Goal: Communication & Community: Share content

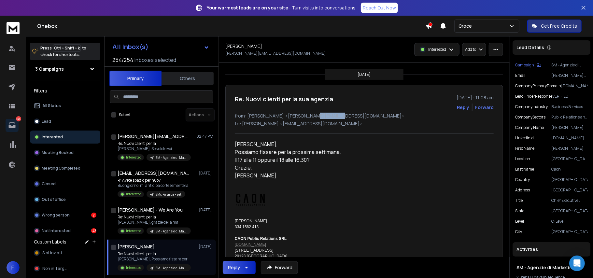
scroll to position [18, 0]
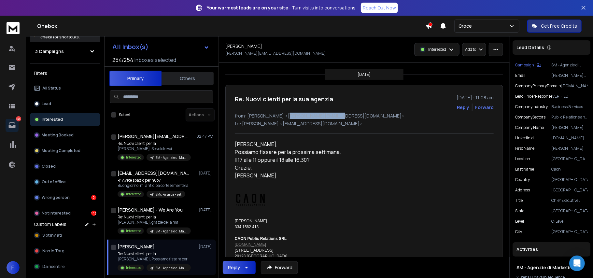
drag, startPoint x: 283, startPoint y: 115, endPoint x: 334, endPoint y: 118, distance: 51.2
click at [334, 118] on p "from: [PERSON_NAME] <[PERSON_NAME][EMAIL_ADDRESS][DOMAIN_NAME]>" at bounding box center [364, 116] width 259 height 7
copy p "[PERSON_NAME][EMAIL_ADDRESS][DOMAIN_NAME]"
click at [433, 52] on div "Interested" at bounding box center [437, 49] width 45 height 12
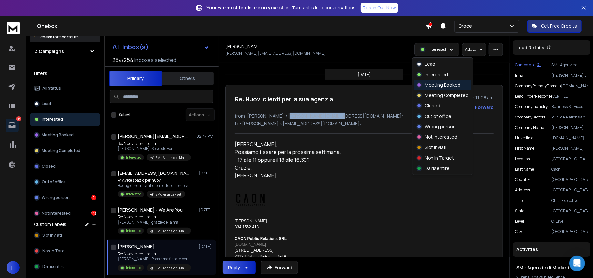
click at [440, 85] on p "Meeting Booked" at bounding box center [443, 85] width 36 height 7
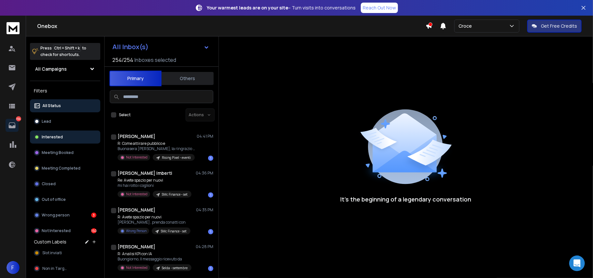
click at [79, 136] on button "Interested" at bounding box center [65, 137] width 70 height 13
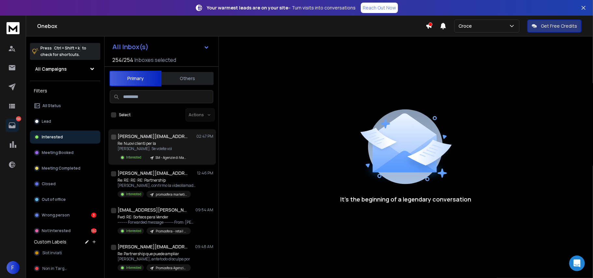
click at [191, 143] on p "Re: Nuovi clienti per la" at bounding box center [154, 143] width 73 height 5
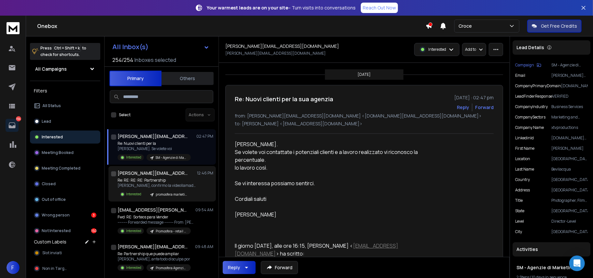
click at [176, 170] on h1 "d.policastro@innovacionmedia.com" at bounding box center [154, 173] width 72 height 7
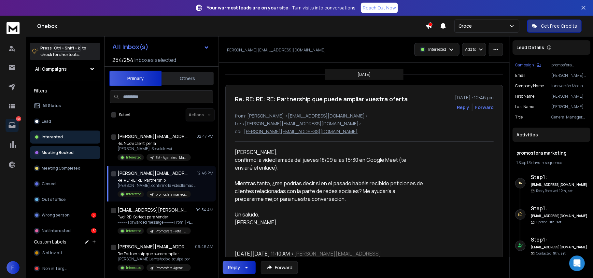
click at [92, 150] on button "Meeting Booked" at bounding box center [65, 152] width 70 height 13
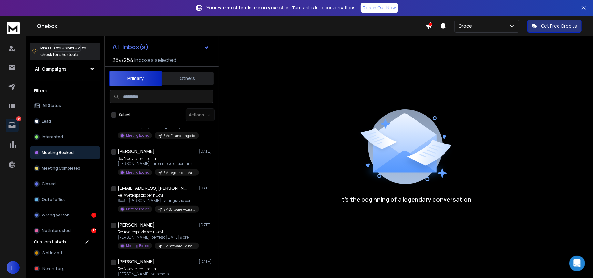
scroll to position [489, 0]
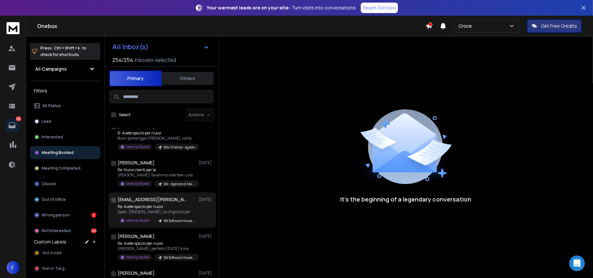
click at [200, 217] on div "Re: Avete spazio per nuovi Spett. Nicolò, La ringrazio per Meeting Booked SM So…" at bounding box center [166, 214] width 96 height 20
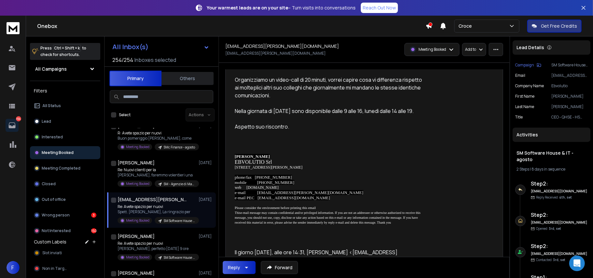
scroll to position [149, 0]
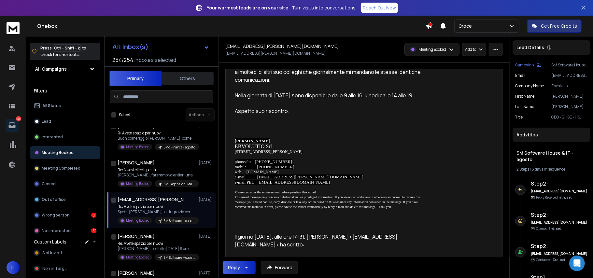
click at [398, 170] on div "web www.ebvolutio.it" at bounding box center [330, 172] width 190 height 5
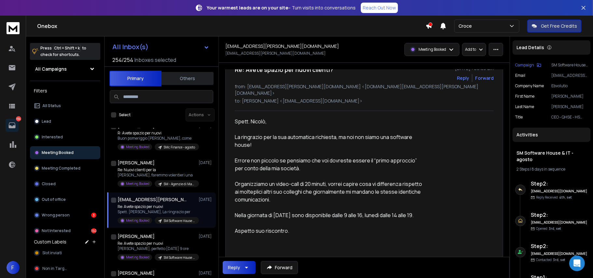
scroll to position [0, 0]
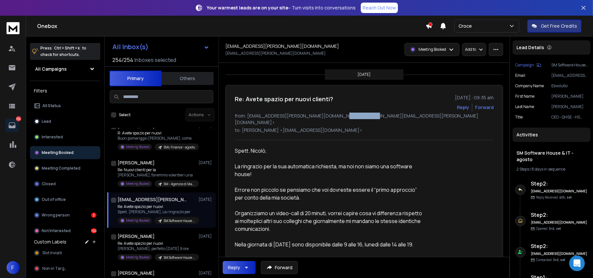
drag, startPoint x: 348, startPoint y: 115, endPoint x: 325, endPoint y: 118, distance: 23.3
click at [325, 118] on p "from: e.brunetti@ebvolutio.it <e.brunetti@ebvolutio.it>" at bounding box center [364, 119] width 259 height 13
click at [348, 115] on p "from: e.brunetti@ebvolutio.it <e.brunetti@ebvolutio.it>" at bounding box center [364, 119] width 259 height 13
drag, startPoint x: 348, startPoint y: 115, endPoint x: 324, endPoint y: 116, distance: 24.5
click at [324, 116] on p "from: e.brunetti@ebvolutio.it <e.brunetti@ebvolutio.it>" at bounding box center [364, 119] width 259 height 13
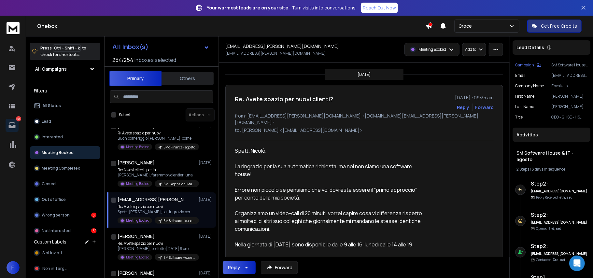
click at [272, 186] on div "Errore non piccolo se pensiamo che voi dovreste essere il “primo approccio” per…" at bounding box center [330, 194] width 190 height 16
click at [80, 141] on button "Interested" at bounding box center [65, 137] width 70 height 13
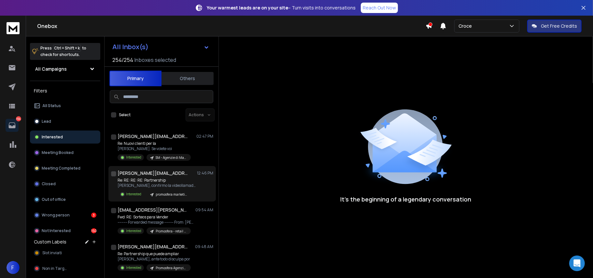
click at [187, 172] on h1 "d.policastro@innovacionmedia.com" at bounding box center [154, 173] width 72 height 7
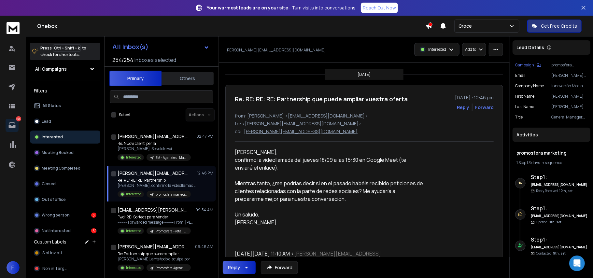
click at [477, 109] on div "Forward" at bounding box center [484, 107] width 19 height 7
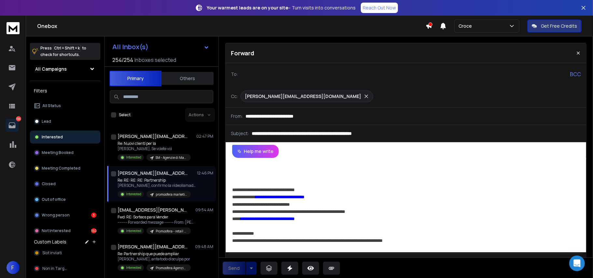
click at [376, 92] on input at bounding box center [399, 97] width 46 height 12
click at [364, 95] on icon at bounding box center [366, 96] width 5 height 5
click at [269, 72] on input at bounding box center [264, 74] width 46 height 12
paste input "**********"
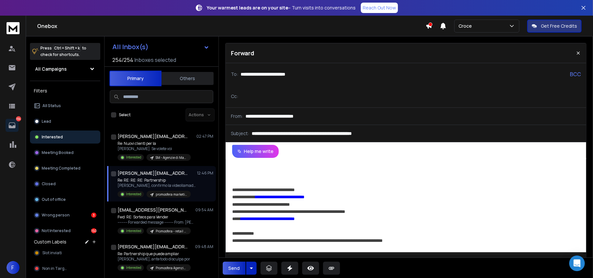
scroll to position [0, 7]
type input "**********"
click at [364, 64] on div "**********" at bounding box center [406, 74] width 361 height 22
click at [376, 76] on input at bounding box center [404, 74] width 56 height 12
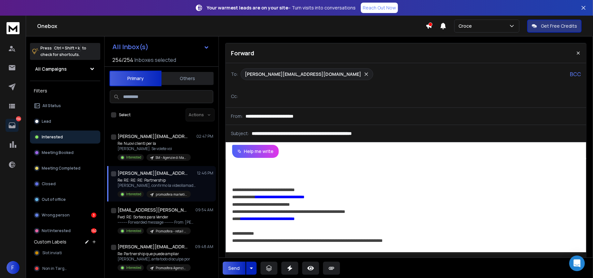
paste input "**********"
type input "**********"
click at [360, 122] on div "**********" at bounding box center [406, 116] width 361 height 17
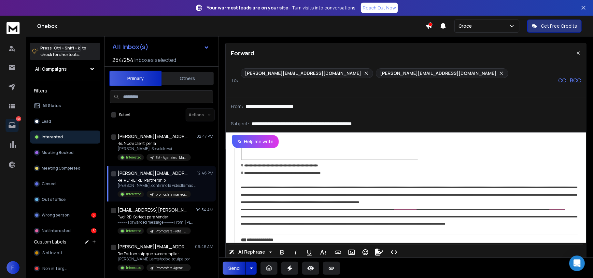
scroll to position [0, 0]
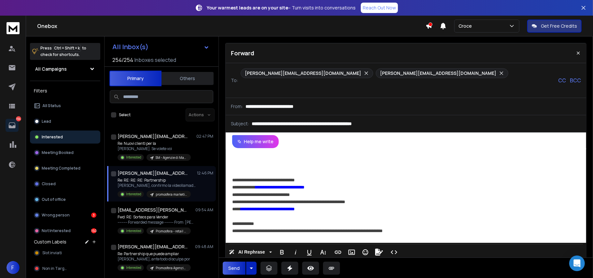
click at [235, 269] on button "Send" at bounding box center [234, 268] width 23 height 13
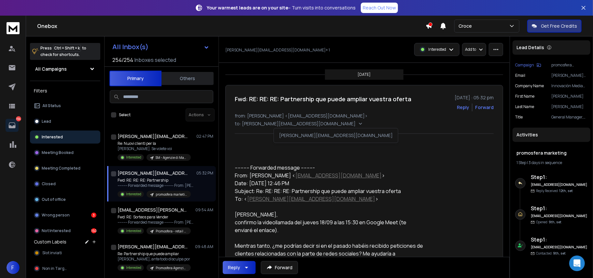
click at [359, 124] on icon at bounding box center [360, 123] width 3 height 1
click at [437, 48] on p "Interested" at bounding box center [438, 49] width 18 height 5
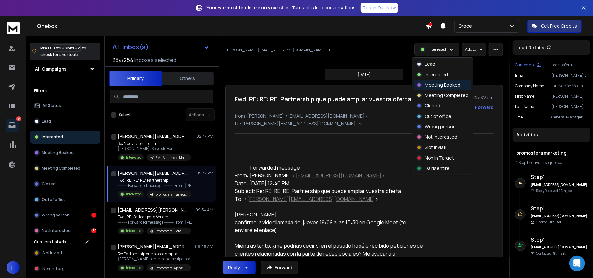
click at [441, 85] on p "Meeting Booked" at bounding box center [443, 85] width 36 height 7
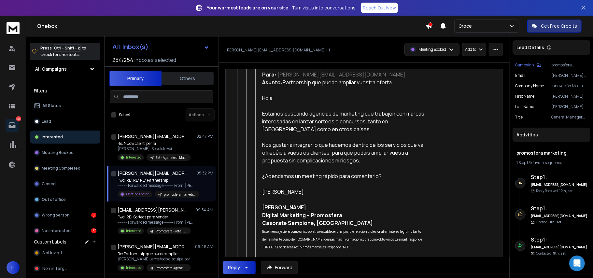
scroll to position [1910, 0]
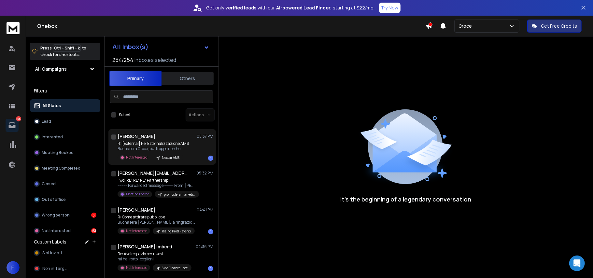
click at [167, 137] on div "Roberto Palladino 05:37 PM" at bounding box center [166, 136] width 96 height 7
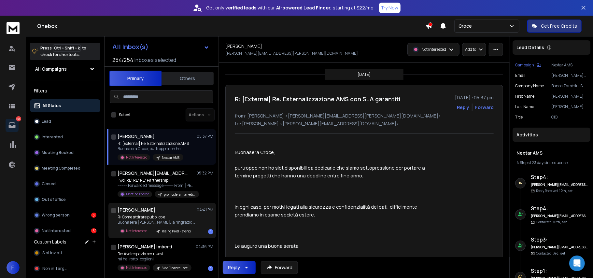
click at [175, 216] on p "R: Come attirare pubblico e" at bounding box center [157, 217] width 78 height 5
